Goal: Communication & Community: Participate in discussion

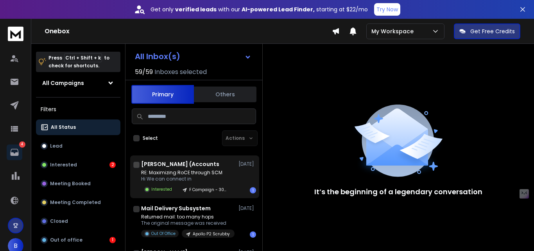
click at [168, 171] on p "RE: Maximizing RoCE through SCM" at bounding box center [186, 172] width 90 height 6
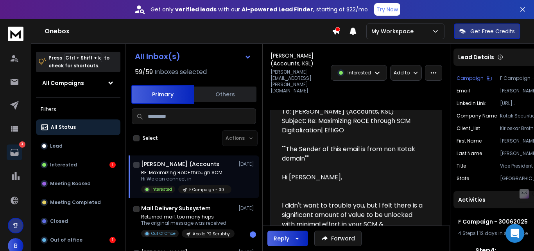
scroll to position [243, 0]
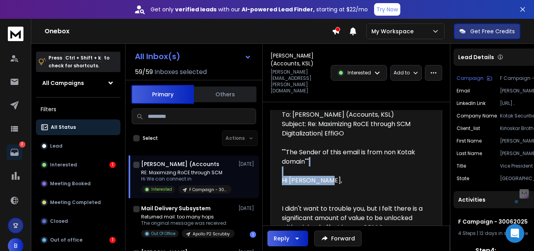
drag, startPoint x: 471, startPoint y: 124, endPoint x: 473, endPoint y: 140, distance: 16.5
click at [450, 140] on div "[DATE] RE: Maximizing RoCE through SCM Digitalization| EffiGO [DATE] : 05:50 pm…" at bounding box center [356, 202] width 187 height 184
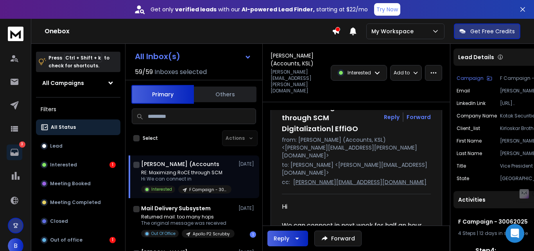
scroll to position [20, 0]
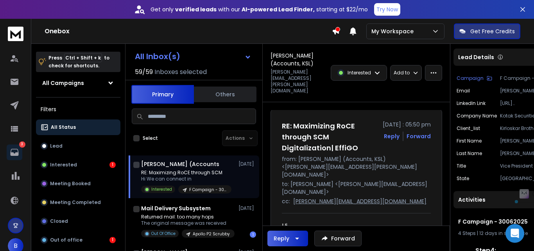
drag, startPoint x: 469, startPoint y: 104, endPoint x: 462, endPoint y: 161, distance: 57.1
